Goal: Task Accomplishment & Management: Manage account settings

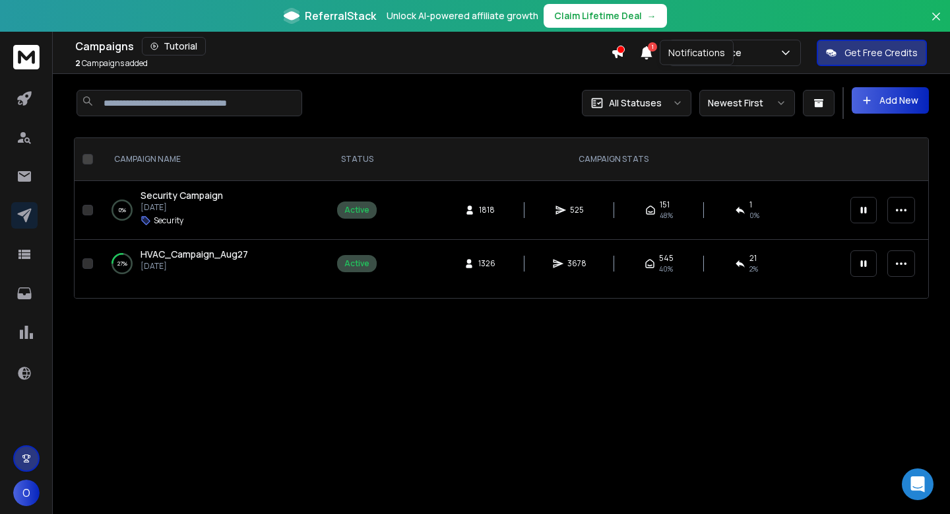
click at [653, 55] on icon at bounding box center [647, 52] width 12 height 13
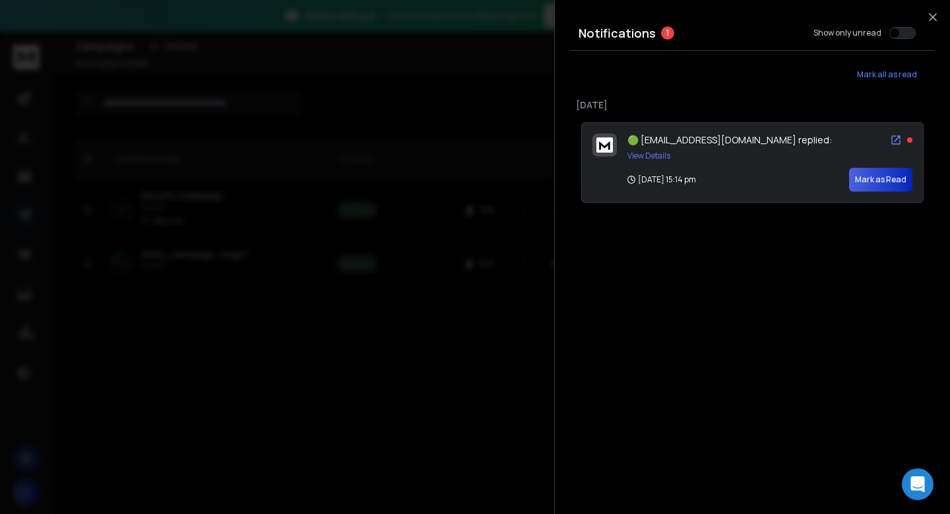
click at [643, 156] on div "View Details" at bounding box center [649, 155] width 43 height 11
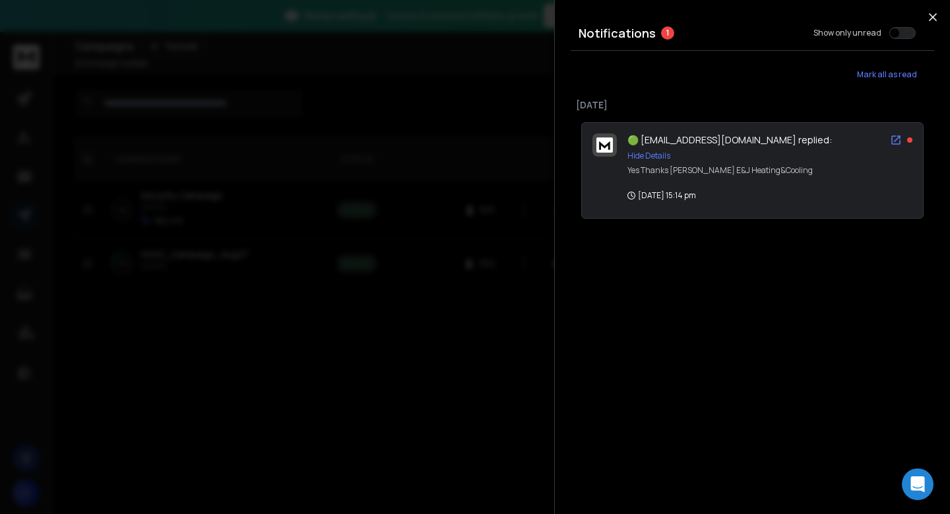
click at [930, 20] on icon "button" at bounding box center [933, 17] width 7 height 7
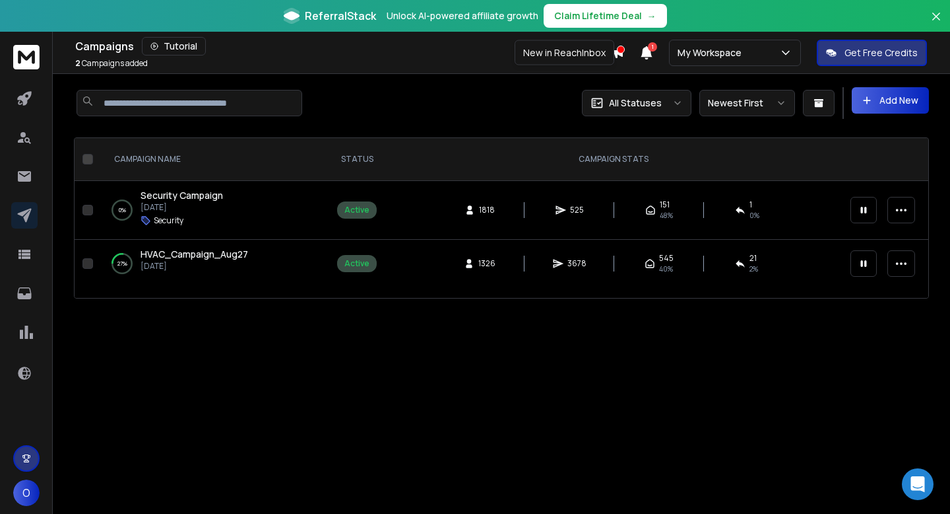
click at [623, 53] on icon at bounding box center [618, 53] width 11 height 11
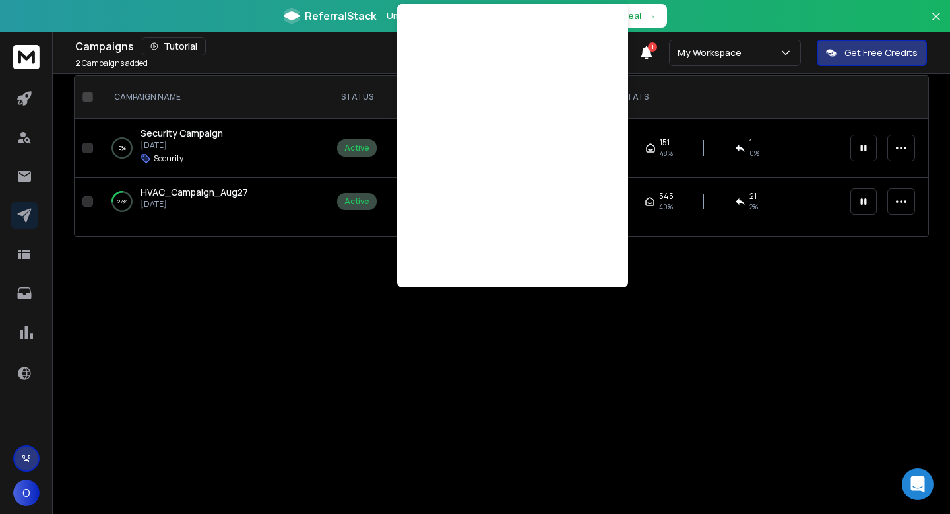
scroll to position [99, 0]
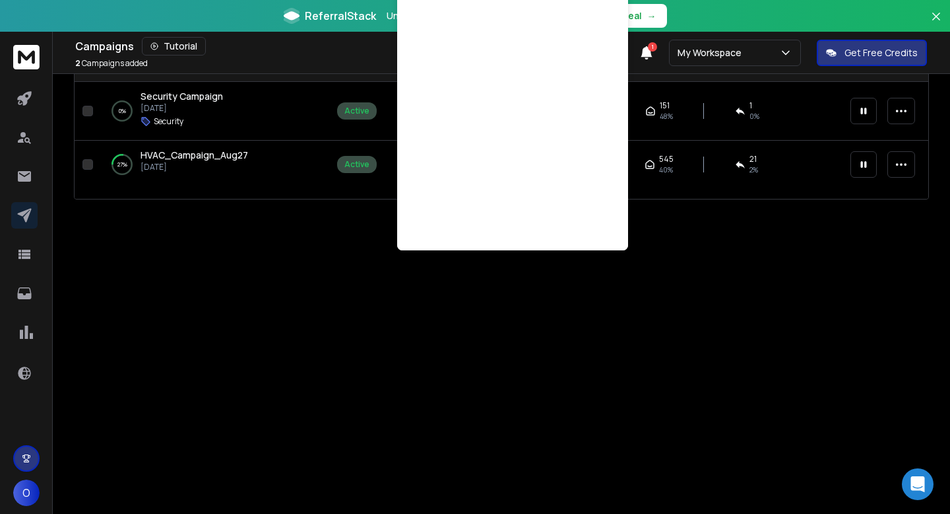
click at [298, 281] on div "Campaigns 2 Campaigns Added All Statuses Newest First Add New CAMPAIGN NAME STA…" at bounding box center [501, 245] width 855 height 514
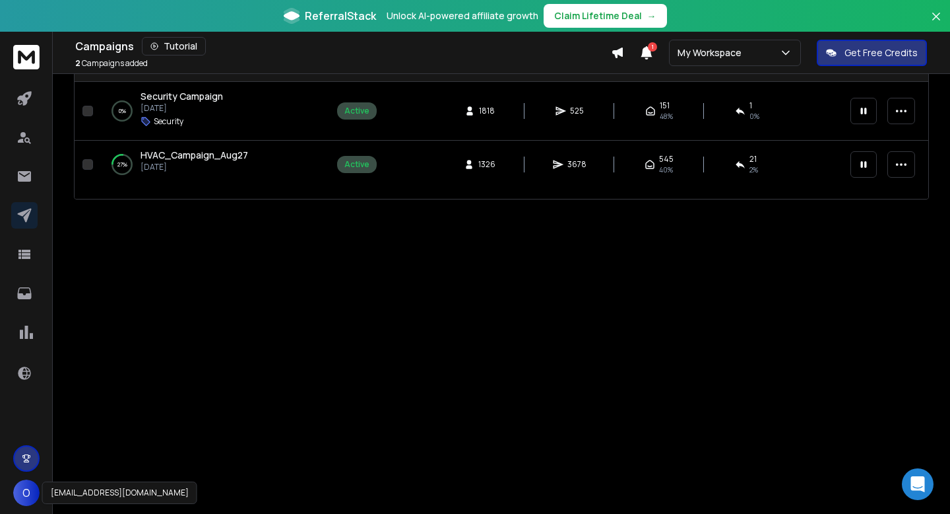
click at [27, 498] on span "O" at bounding box center [26, 492] width 26 height 26
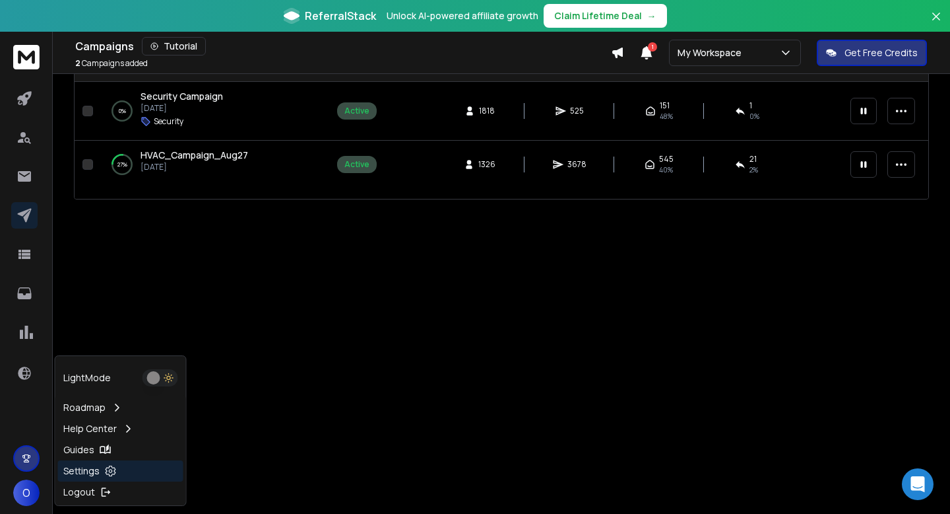
click at [84, 471] on p "Settings" at bounding box center [81, 470] width 36 height 13
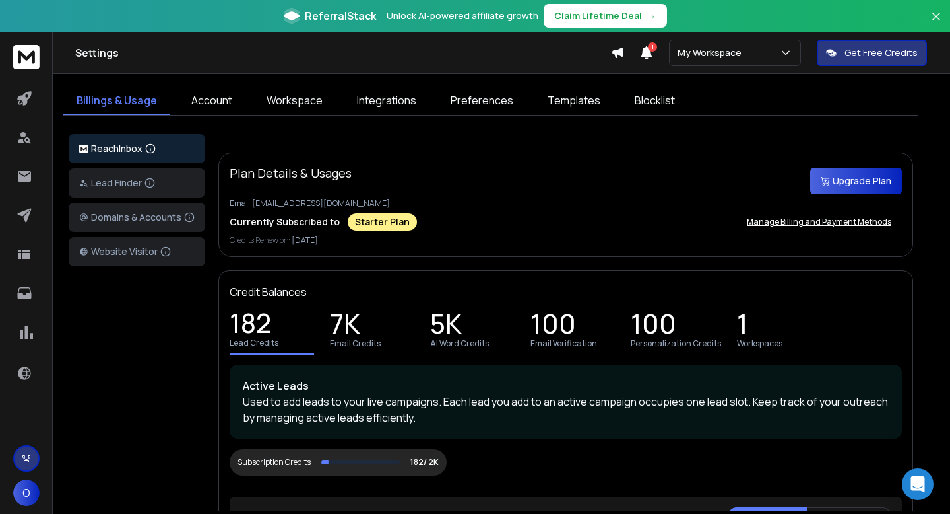
click at [795, 223] on p "Manage Billing and Payment Methods" at bounding box center [819, 222] width 145 height 11
click at [653, 53] on icon at bounding box center [647, 52] width 12 height 13
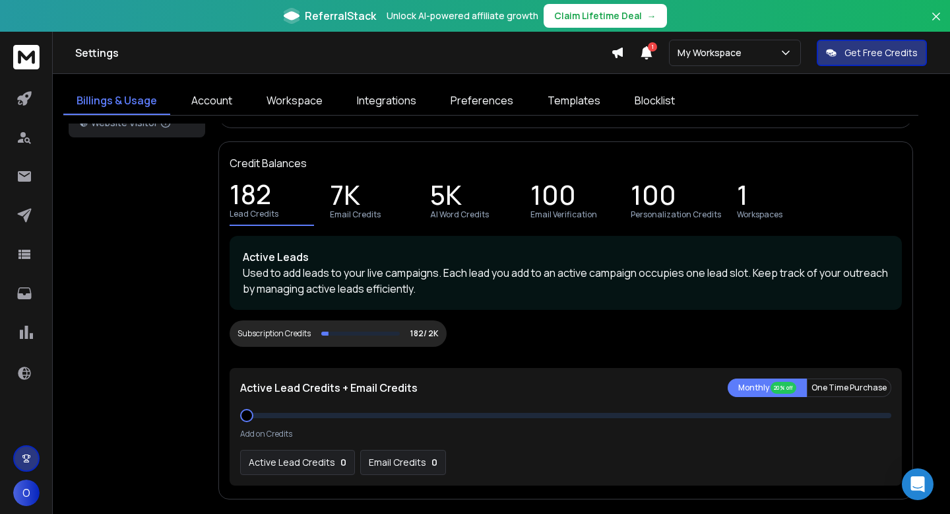
scroll to position [147, 0]
